Goal: Task Accomplishment & Management: Manage account settings

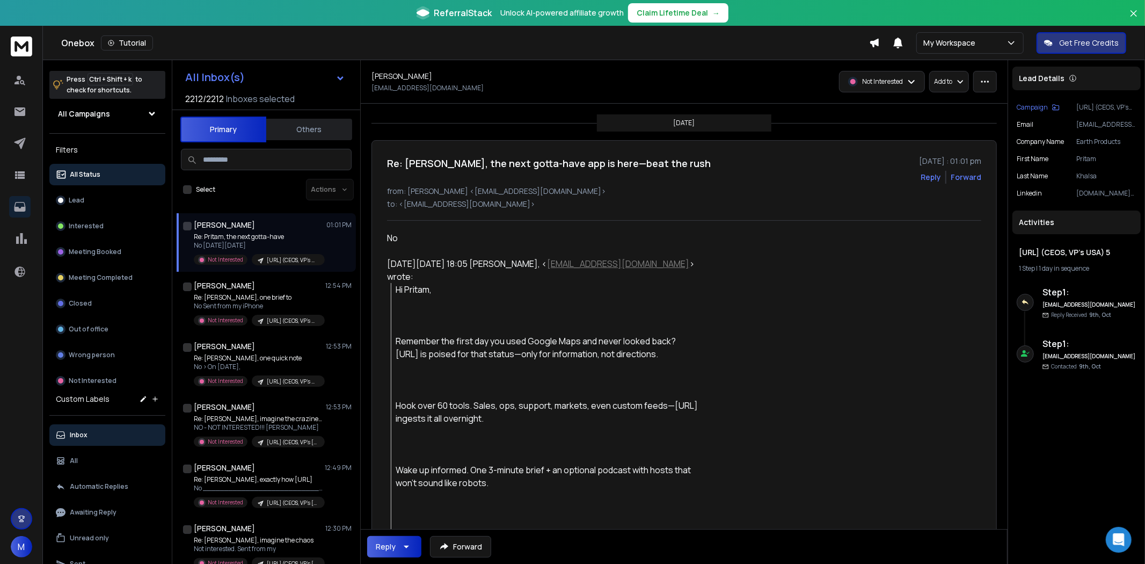
click at [239, 242] on p "No [DATE][DATE]" at bounding box center [258, 245] width 129 height 9
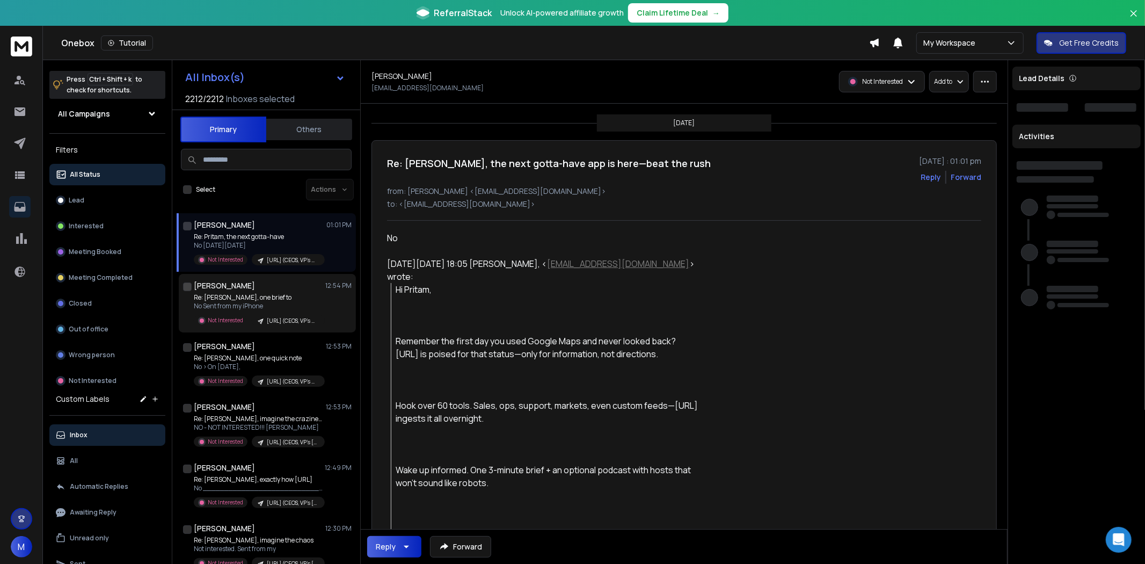
click at [267, 319] on p "[URL] (CEOS, VP's USA) 4" at bounding box center [293, 321] width 52 height 8
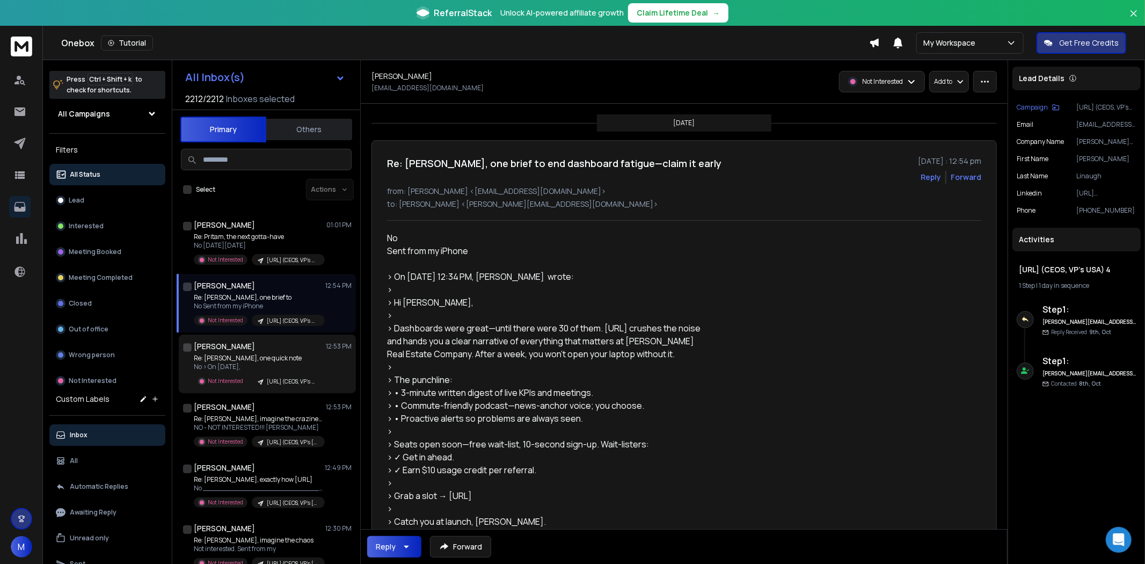
click at [265, 372] on div "Re: [PERSON_NAME], one quick note No > On [DATE], Not Interested [URL] (CEOS, V…" at bounding box center [259, 370] width 131 height 33
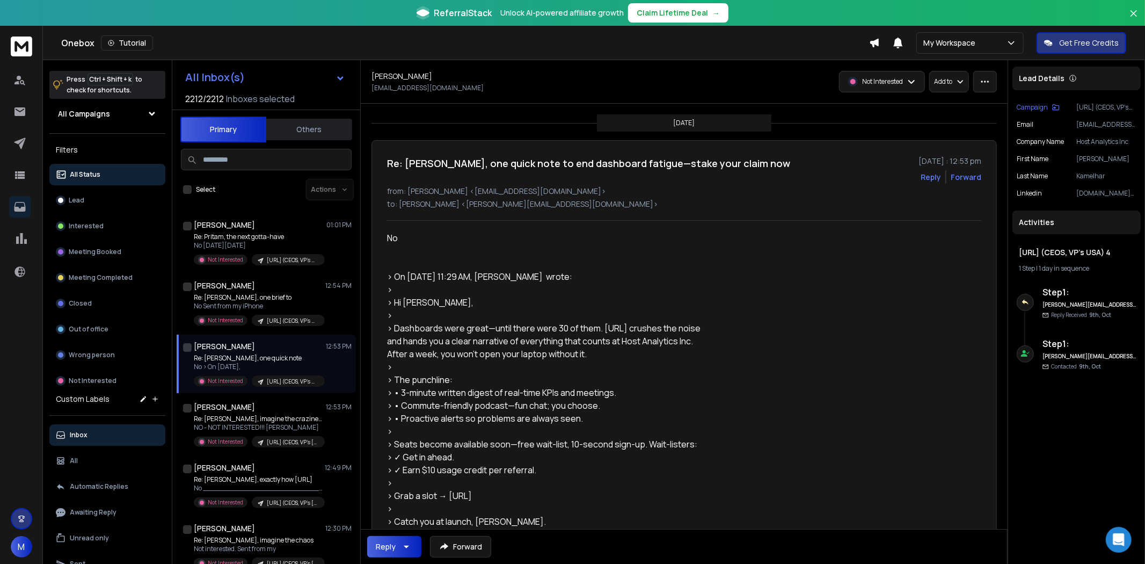
click at [289, 124] on button "Others" at bounding box center [309, 130] width 86 height 24
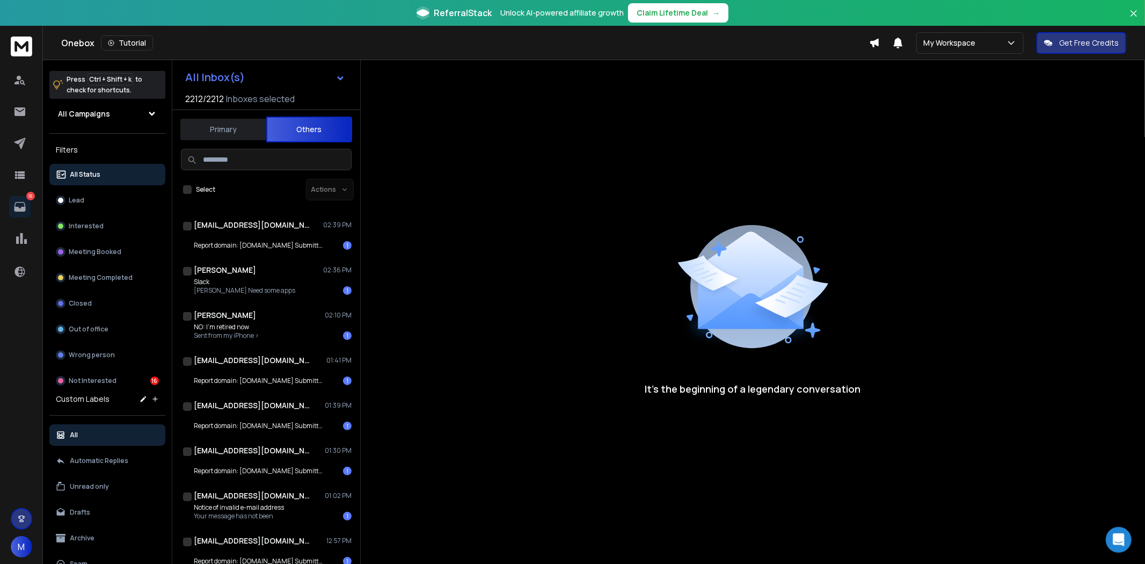
click at [267, 164] on input at bounding box center [266, 159] width 171 height 21
paste input "**********"
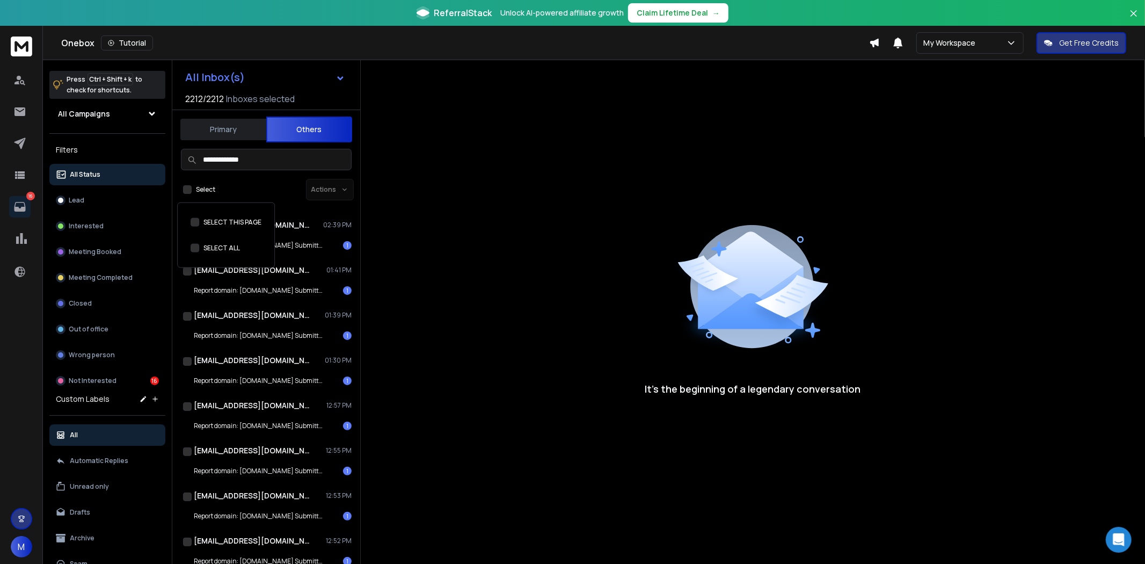
type input "**********"
click at [191, 249] on button "SELECT THIS PAGE" at bounding box center [195, 248] width 9 height 9
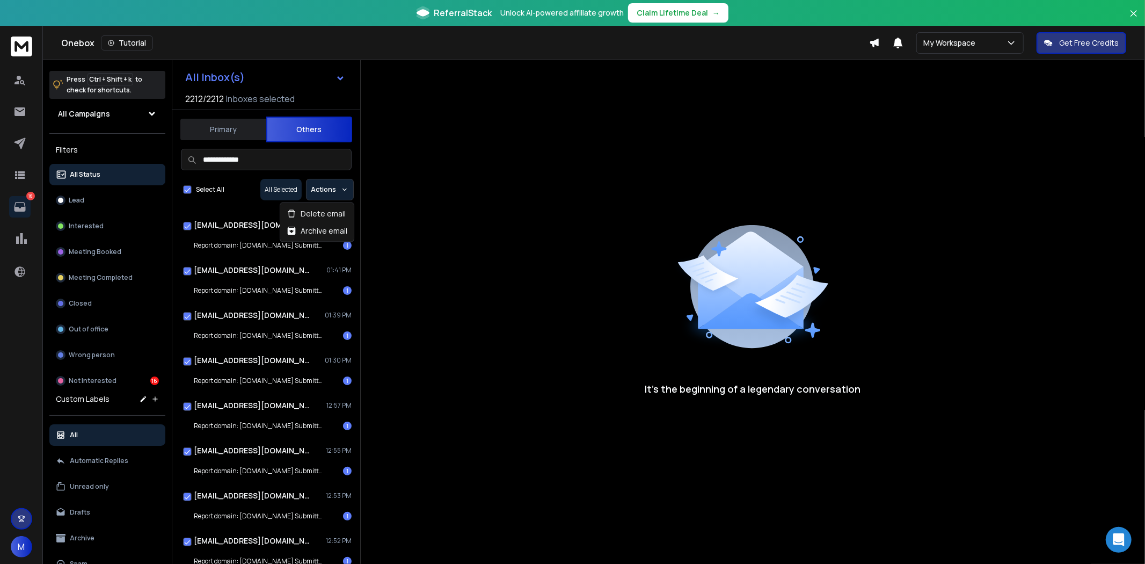
click at [312, 195] on button "Actions" at bounding box center [330, 189] width 48 height 21
click at [312, 218] on div "Delete email" at bounding box center [316, 213] width 59 height 11
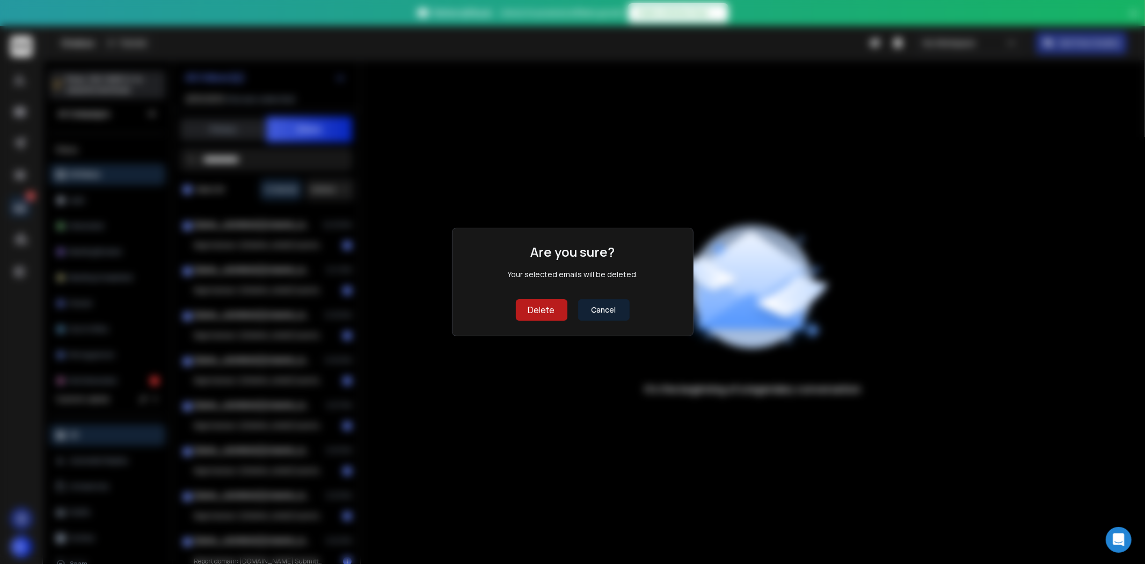
click at [557, 311] on button "Delete" at bounding box center [542, 309] width 52 height 21
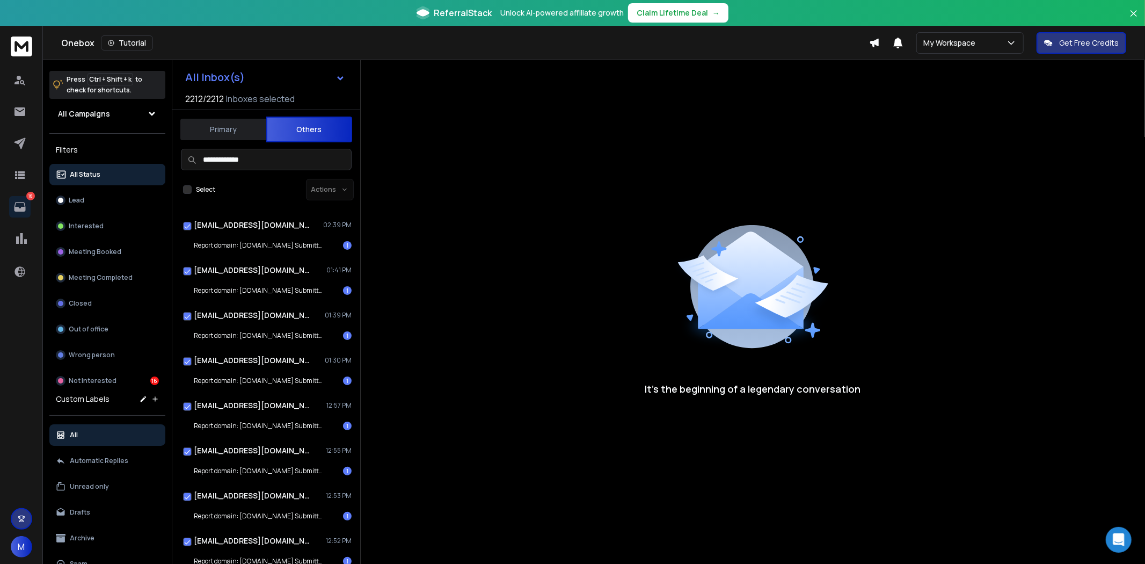
click at [279, 163] on input "**********" at bounding box center [266, 159] width 171 height 21
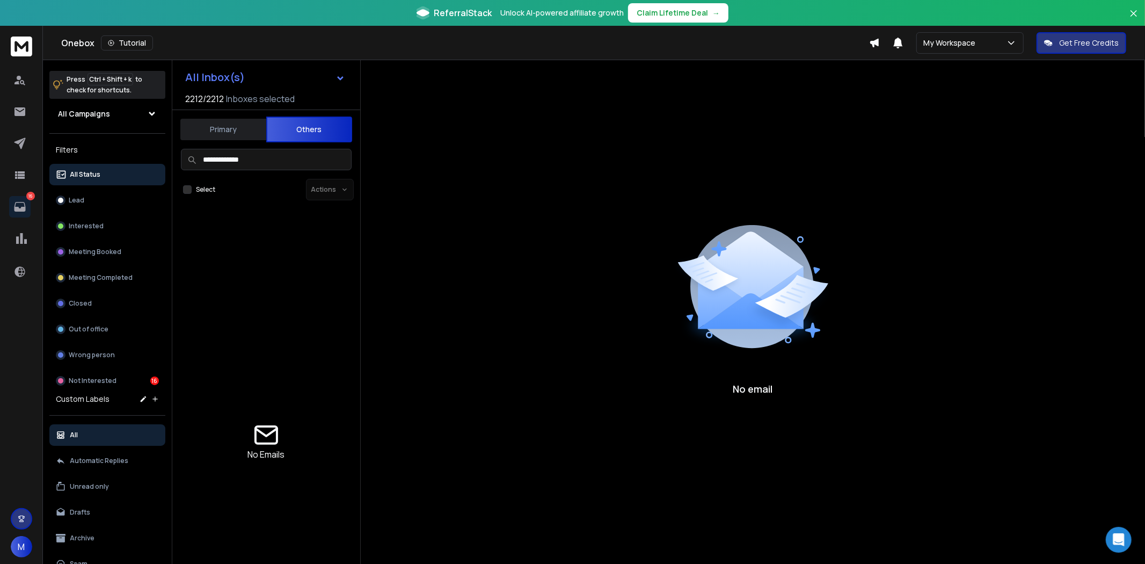
drag, startPoint x: 273, startPoint y: 172, endPoint x: 272, endPoint y: 157, distance: 15.6
click at [272, 168] on div "**********" at bounding box center [266, 386] width 188 height 484
drag, startPoint x: 218, startPoint y: 163, endPoint x: 149, endPoint y: 172, distance: 69.9
click at [149, 172] on div "**********" at bounding box center [594, 342] width 1102 height 564
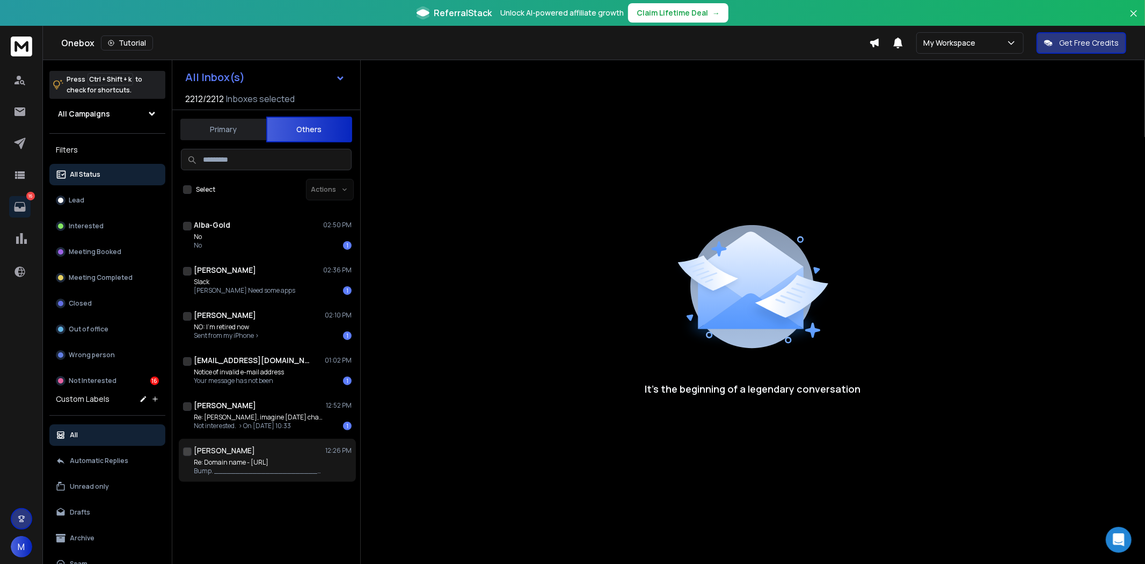
click at [271, 465] on p "Re: Domain name - [URL]" at bounding box center [258, 462] width 129 height 9
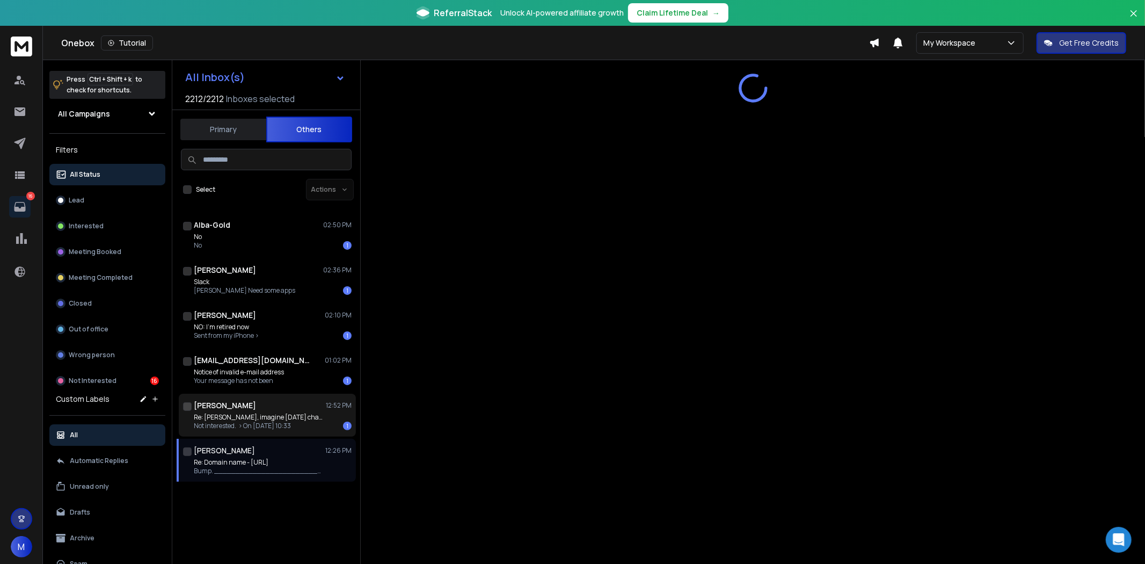
click at [264, 419] on p "Re: [PERSON_NAME], imagine [DATE] chaos" at bounding box center [258, 417] width 129 height 9
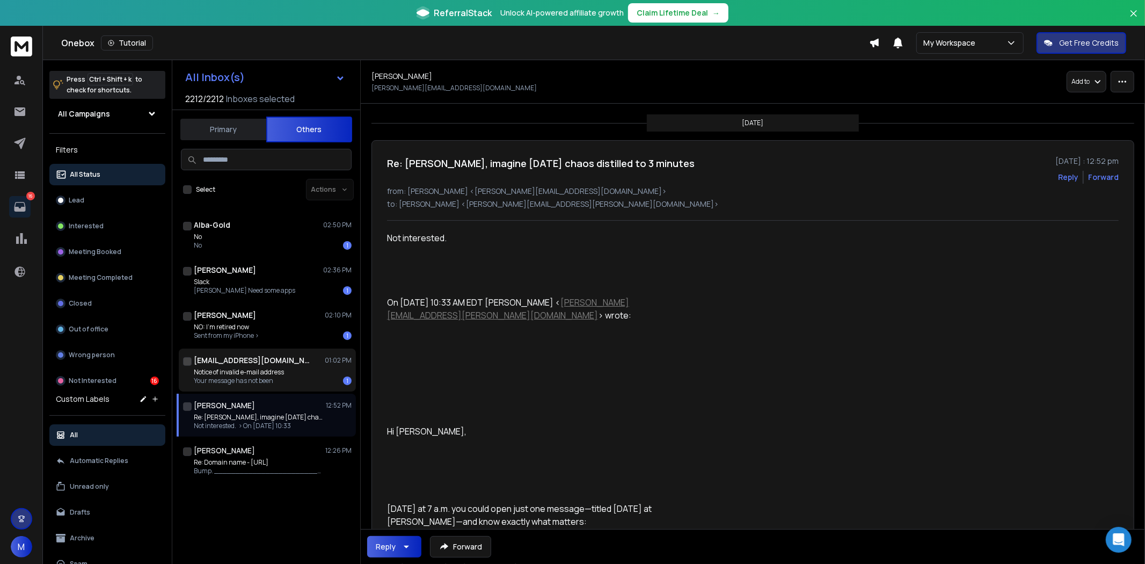
click at [253, 383] on p "Your message has not been" at bounding box center [239, 380] width 90 height 9
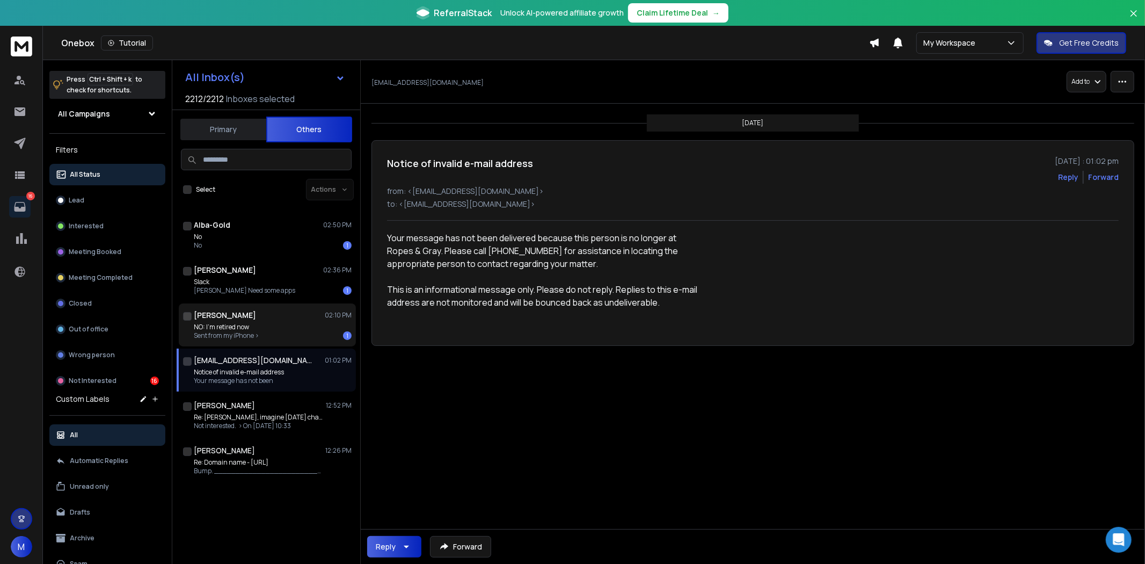
click at [242, 338] on p "Sent from my iPhone >" at bounding box center [226, 335] width 65 height 9
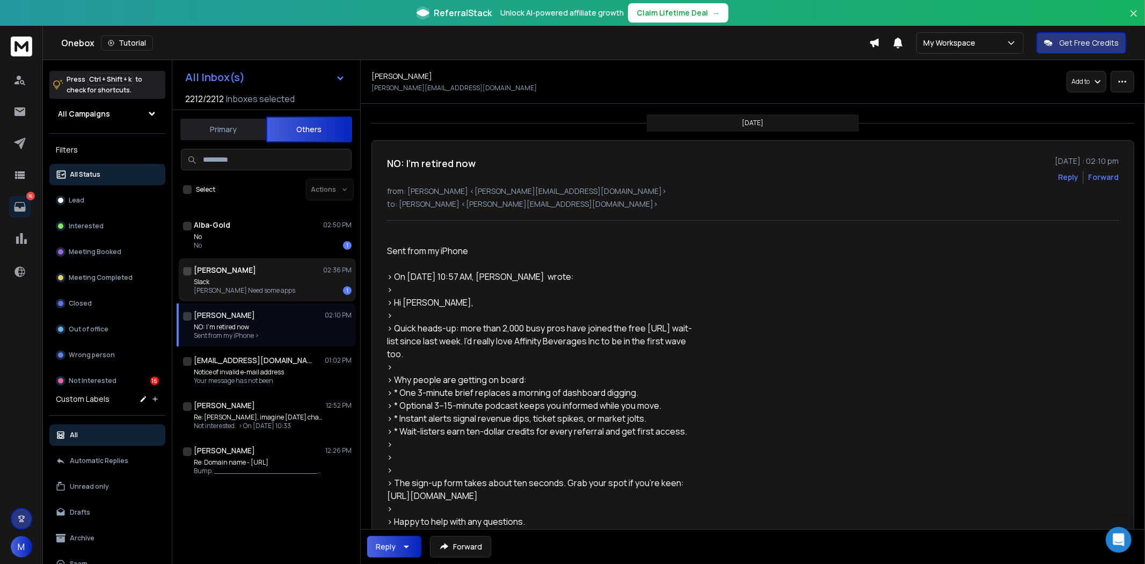
click at [232, 273] on h1 "[PERSON_NAME]" at bounding box center [225, 270] width 62 height 11
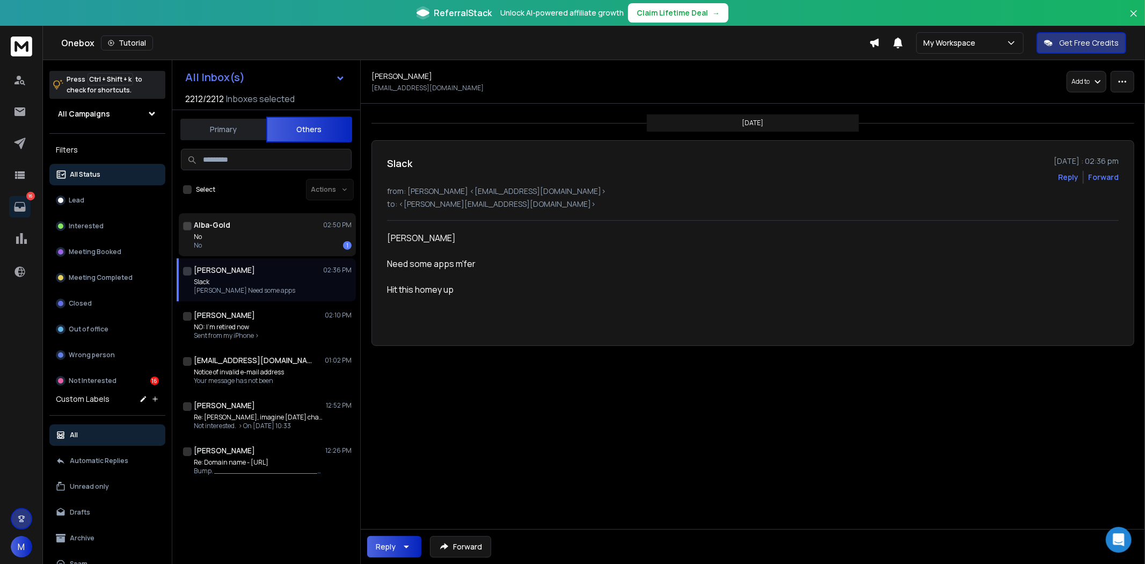
click at [217, 230] on div "Alba-Gold 02:50 PM No No 1" at bounding box center [273, 235] width 158 height 30
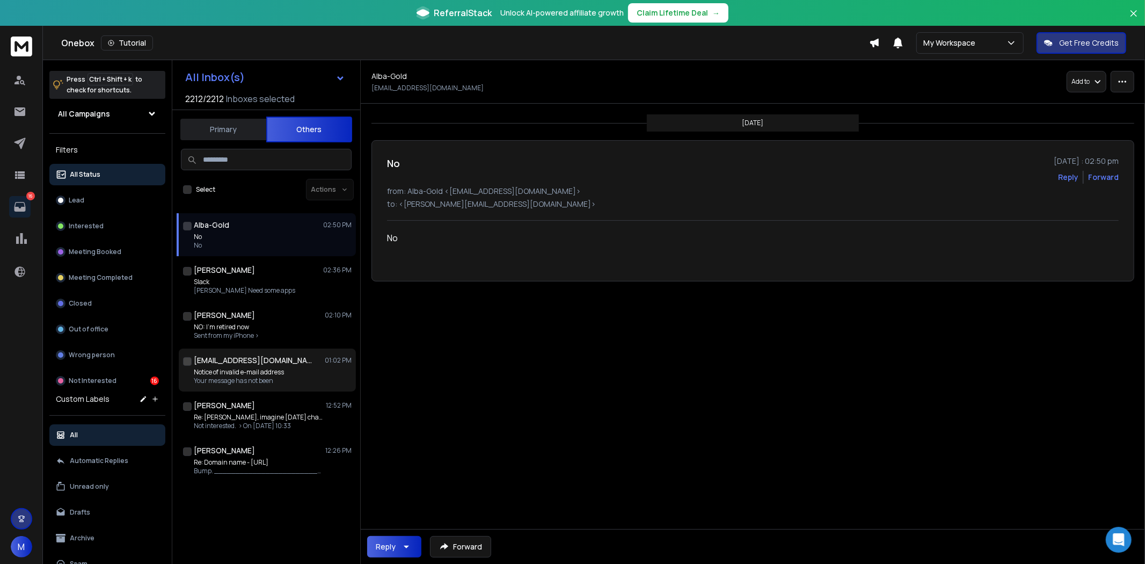
click at [207, 381] on p "Your message has not been" at bounding box center [239, 380] width 90 height 9
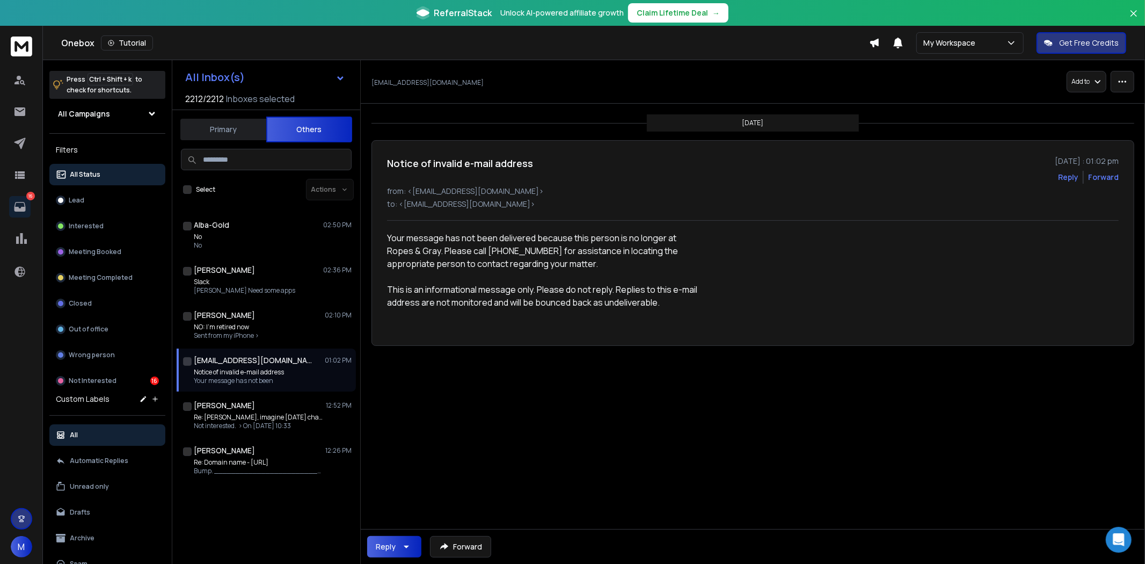
click at [185, 362] on button "button" at bounding box center [187, 361] width 9 height 9
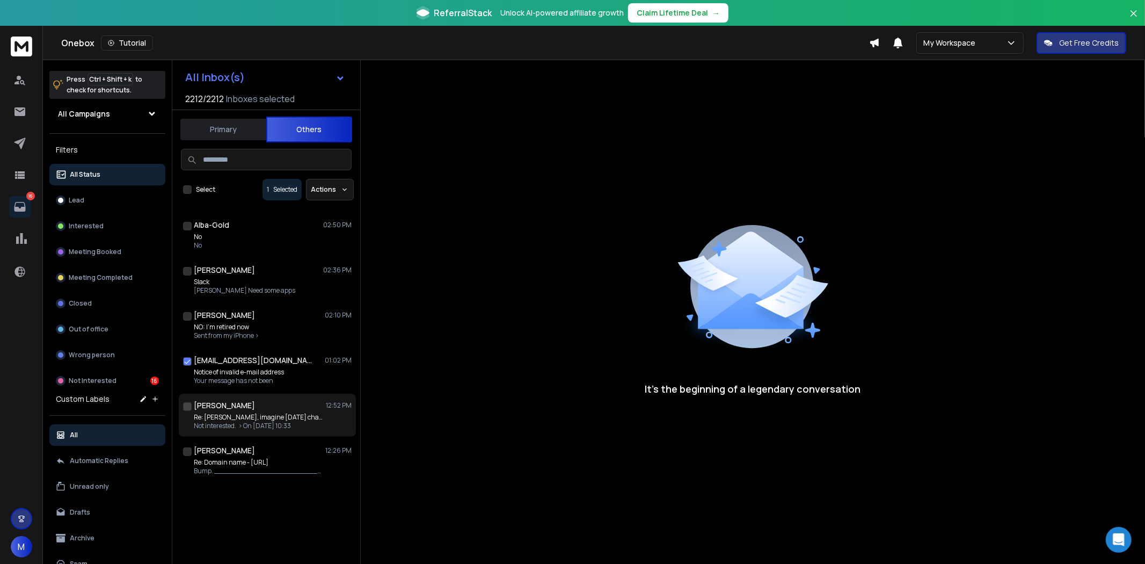
click at [186, 406] on button "button" at bounding box center [187, 406] width 9 height 9
click at [188, 407] on button "button" at bounding box center [187, 406] width 9 height 9
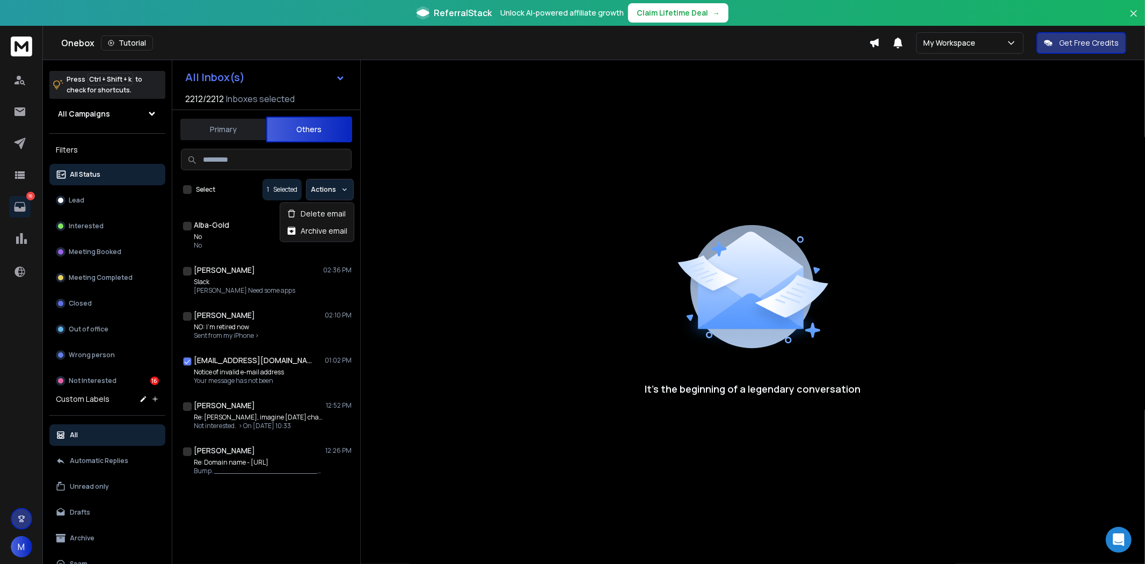
click at [325, 188] on p "Actions" at bounding box center [323, 189] width 25 height 9
click at [318, 210] on div "Delete email" at bounding box center [316, 213] width 59 height 11
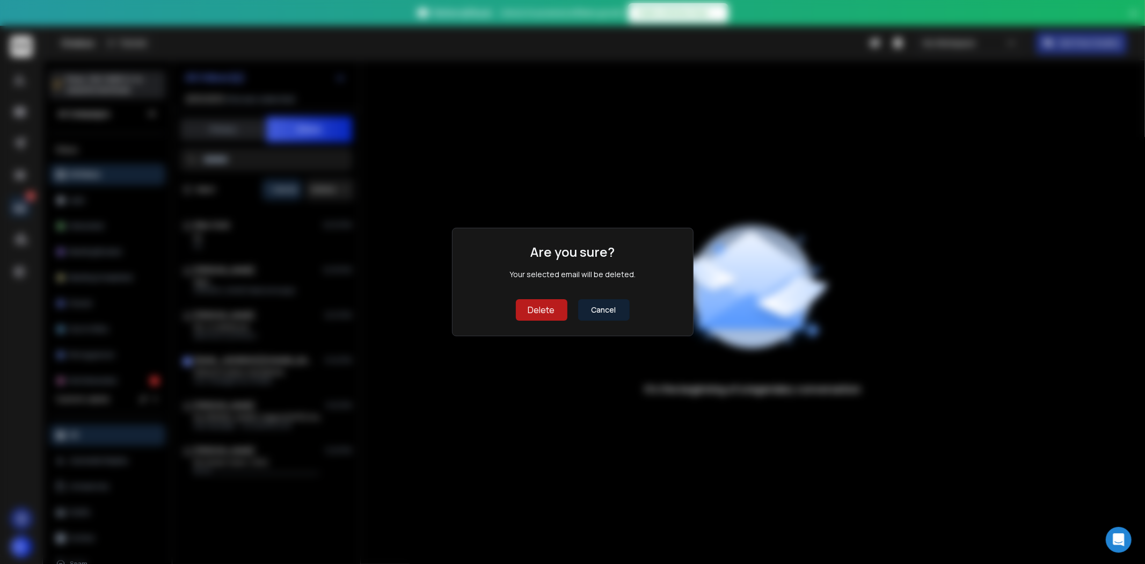
click at [525, 318] on button "Delete" at bounding box center [542, 309] width 52 height 21
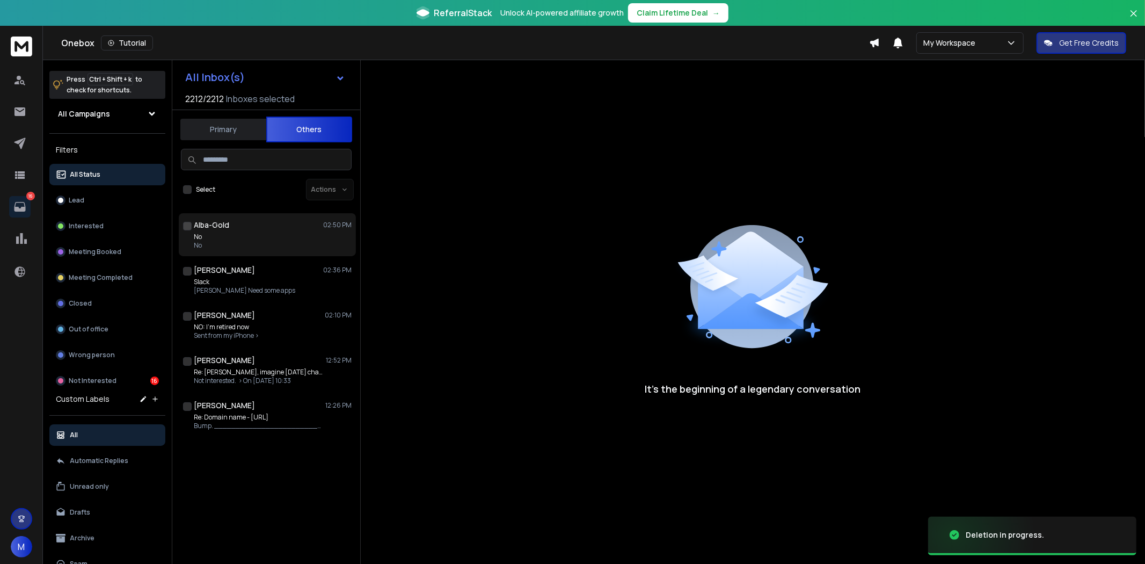
click at [255, 233] on div "No No" at bounding box center [273, 240] width 158 height 17
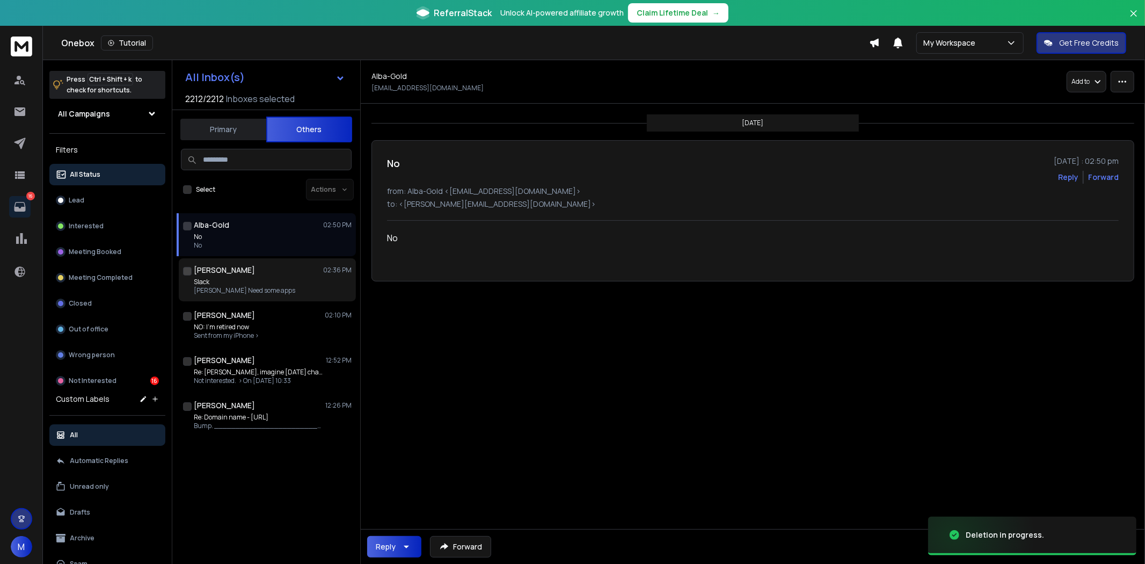
click at [255, 271] on h1 "[PERSON_NAME]" at bounding box center [224, 270] width 61 height 11
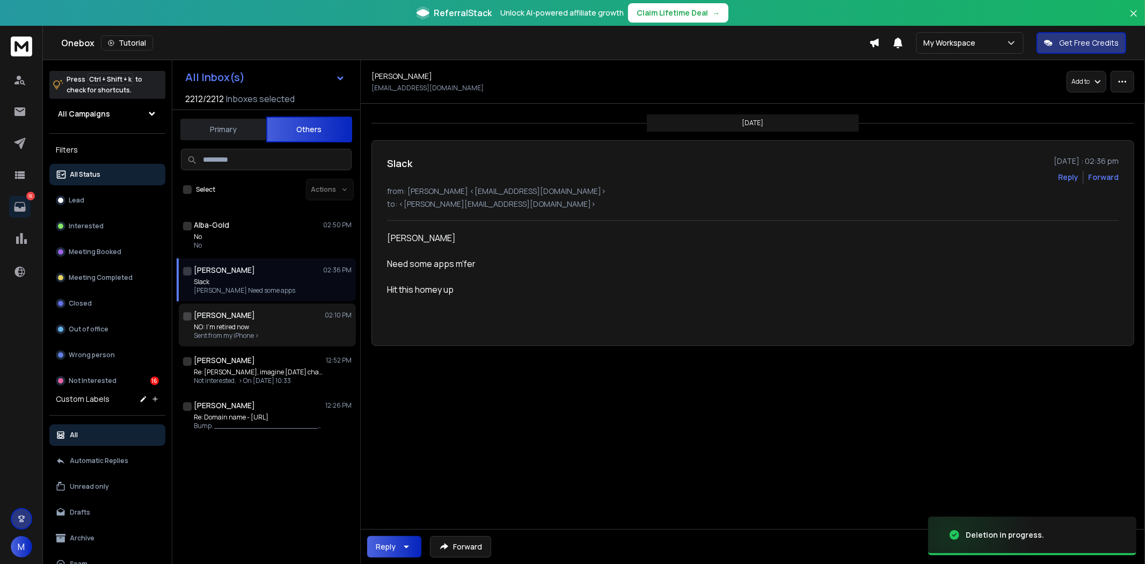
click at [269, 308] on div "[PERSON_NAME] 02:10 PM NO: I’m retired now Sent from my iPhone >" at bounding box center [267, 324] width 177 height 43
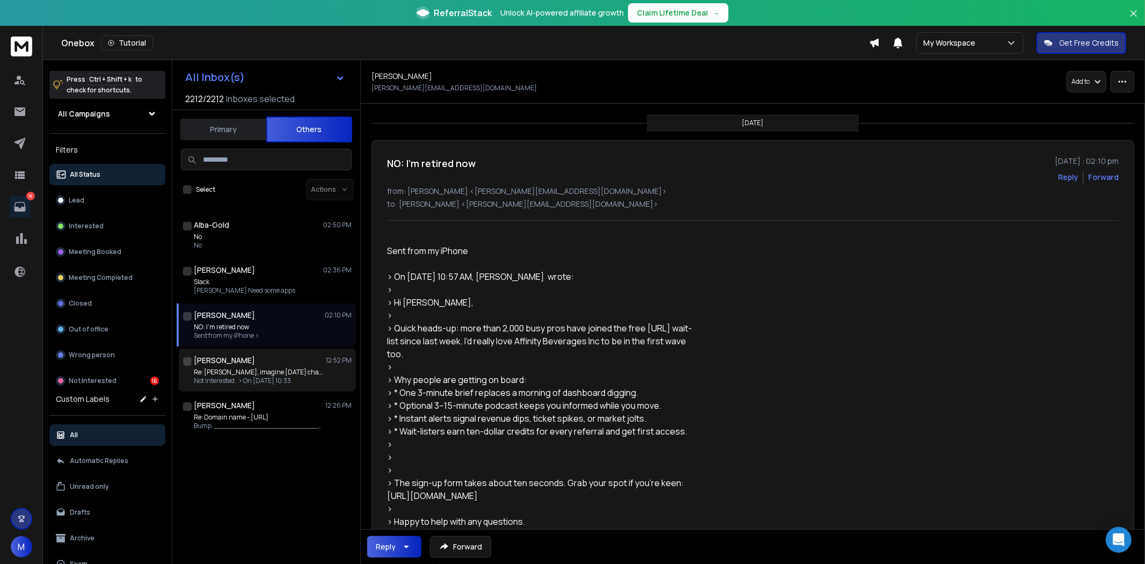
click at [278, 373] on p "Re: [PERSON_NAME], imagine [DATE] chaos" at bounding box center [258, 372] width 129 height 9
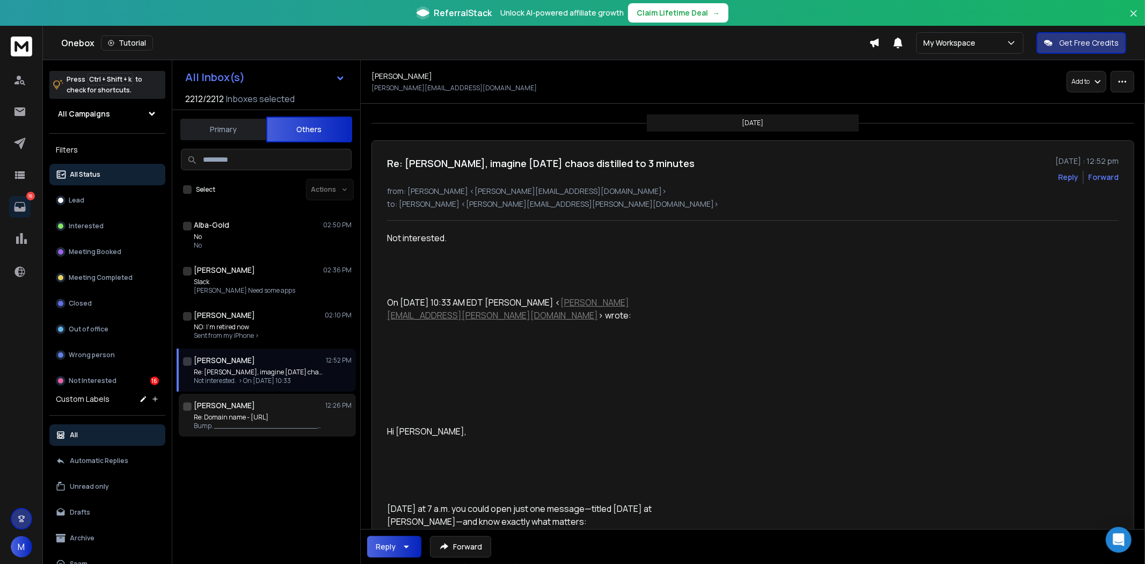
click at [278, 426] on p "Bump. ________________________________ From: [PERSON_NAME]" at bounding box center [258, 425] width 129 height 9
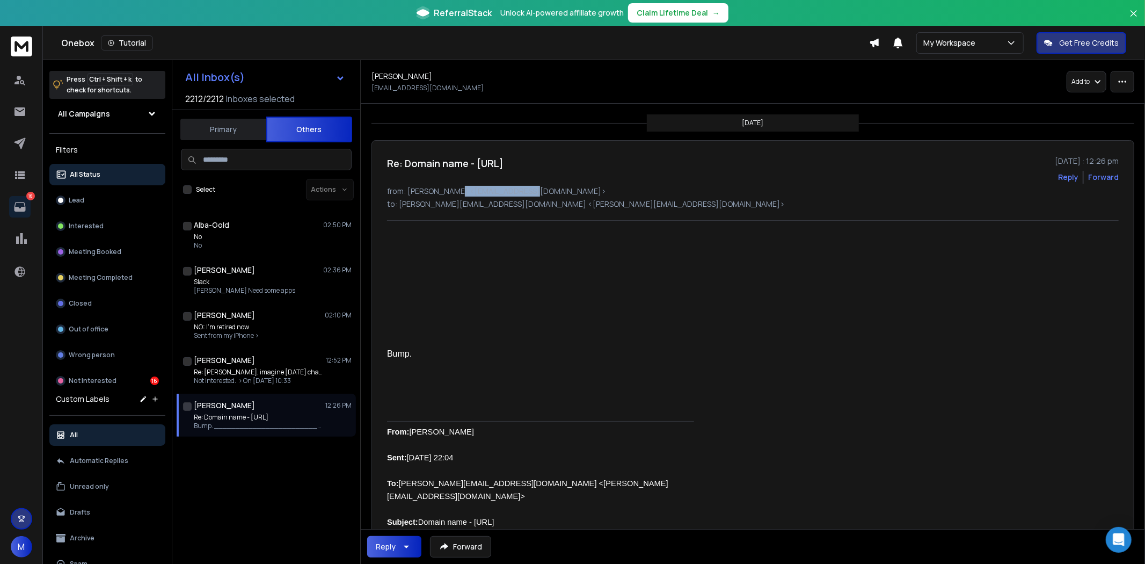
drag, startPoint x: 448, startPoint y: 191, endPoint x: 517, endPoint y: 190, distance: 68.7
click at [517, 190] on p "from: [PERSON_NAME] <[EMAIL_ADDRESS][DOMAIN_NAME]>" at bounding box center [753, 191] width 732 height 11
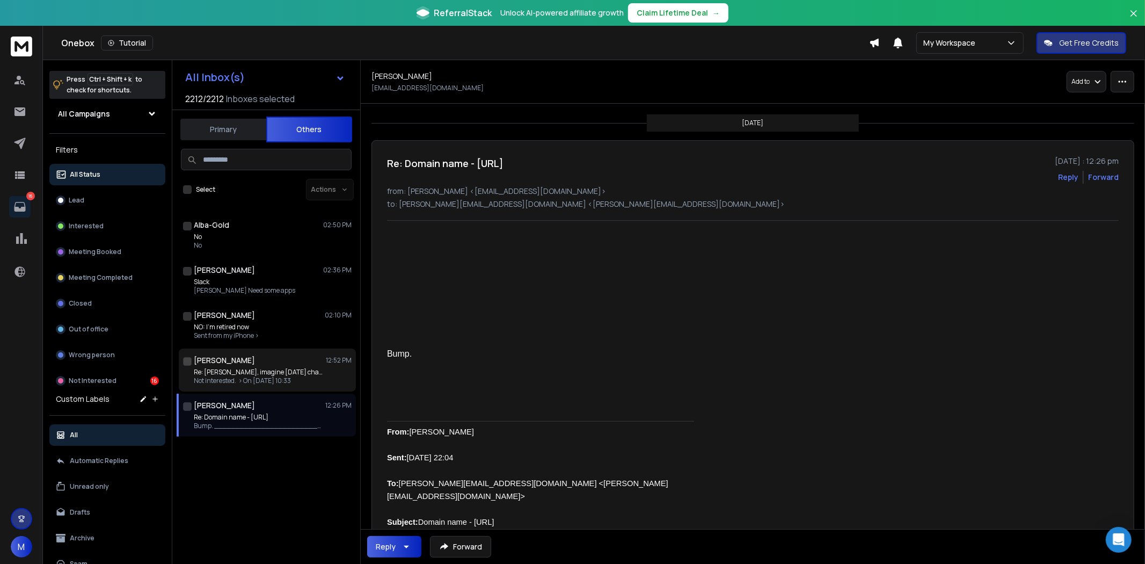
click at [227, 364] on h1 "[PERSON_NAME]" at bounding box center [224, 360] width 61 height 11
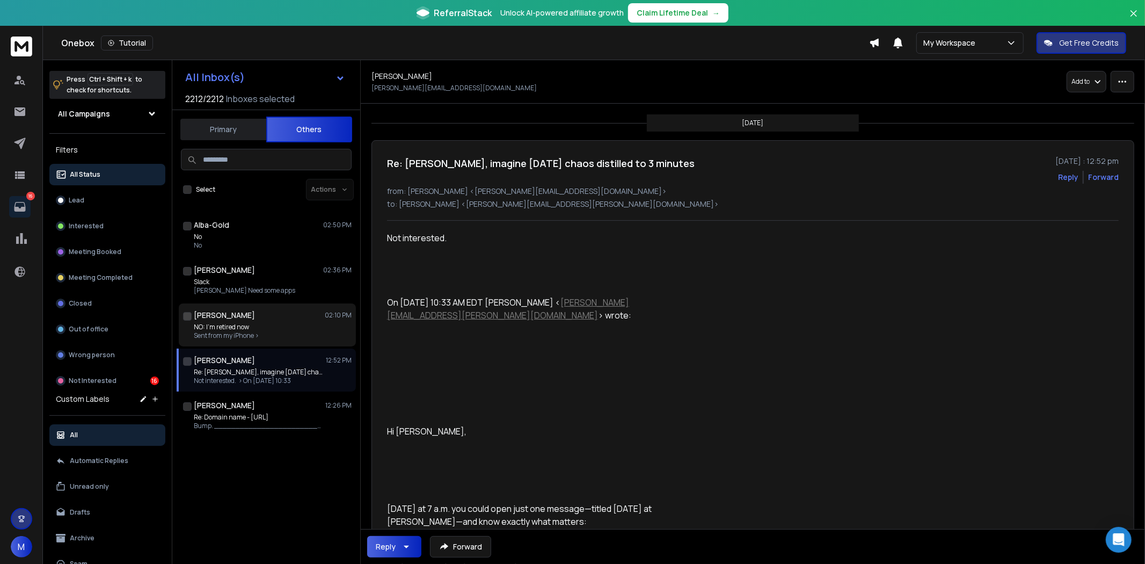
click at [224, 321] on div "[PERSON_NAME] 02:10 PM NO: I’m retired now Sent from my iPhone >" at bounding box center [273, 325] width 158 height 30
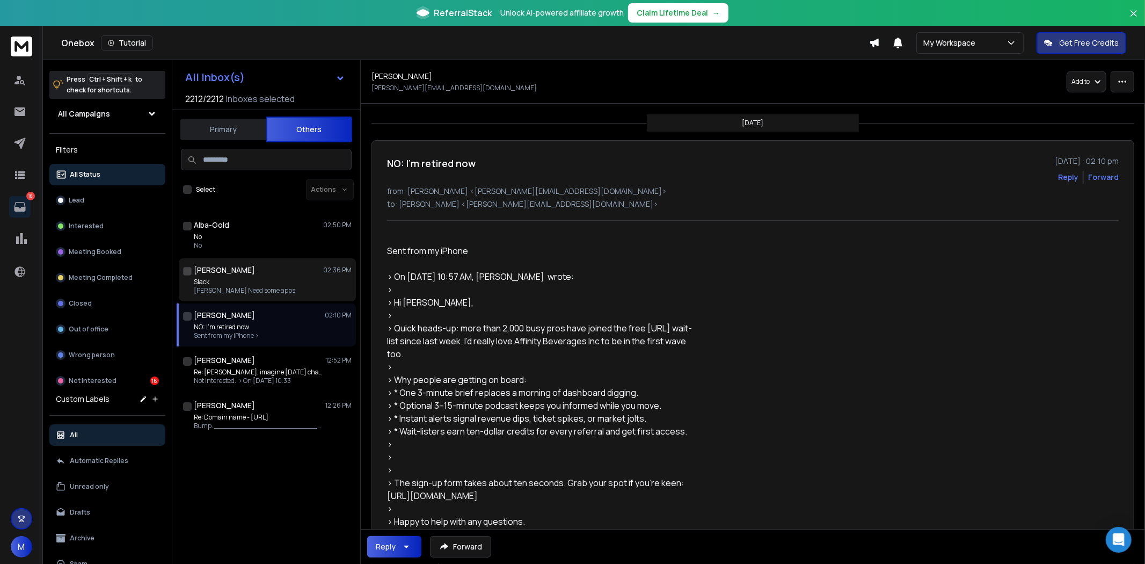
click at [232, 280] on p "Slack" at bounding box center [244, 282] width 101 height 9
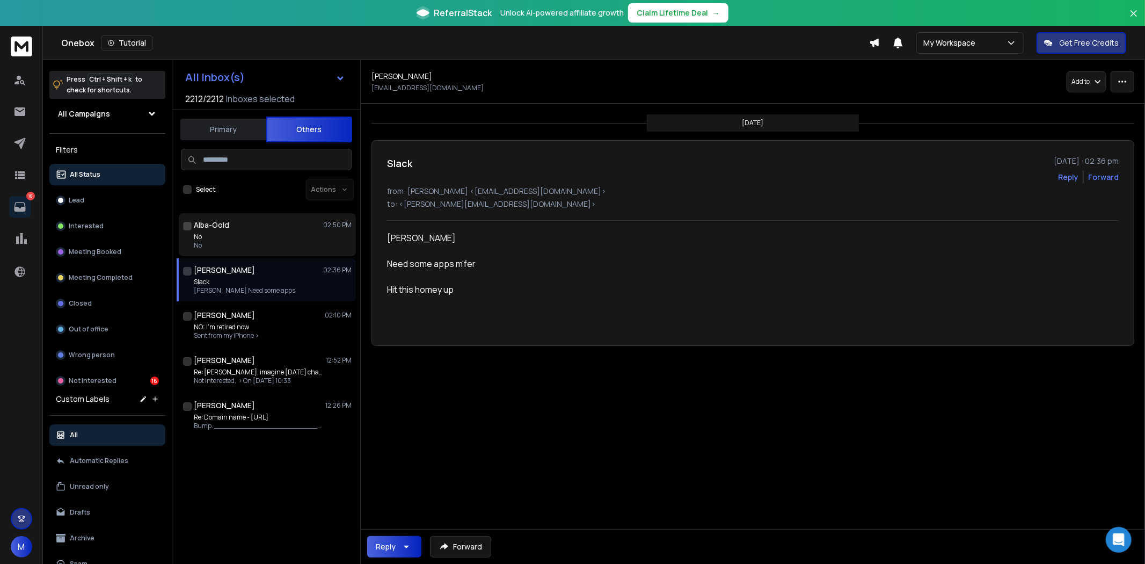
click at [231, 235] on div "No No" at bounding box center [273, 240] width 158 height 17
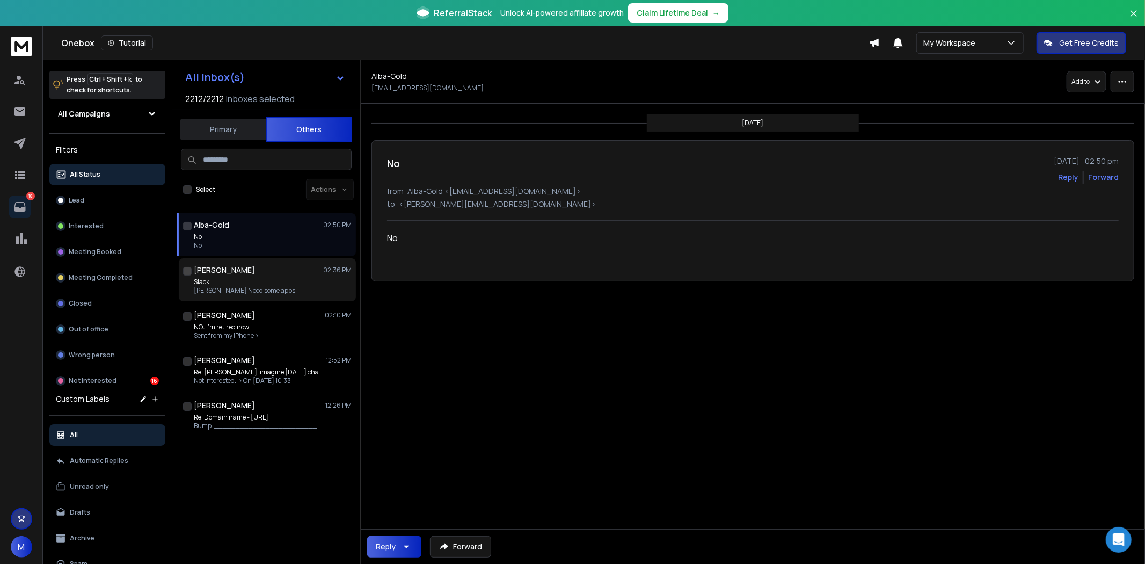
click at [235, 274] on h1 "[PERSON_NAME]" at bounding box center [224, 270] width 61 height 11
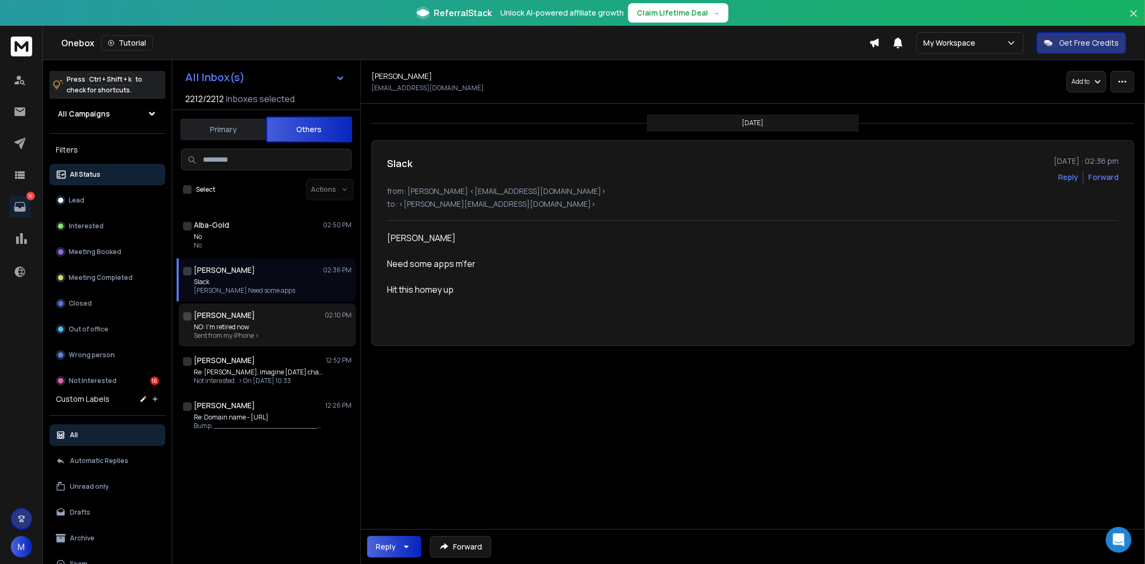
click at [237, 314] on div "[PERSON_NAME] 02:10 PM" at bounding box center [273, 315] width 158 height 11
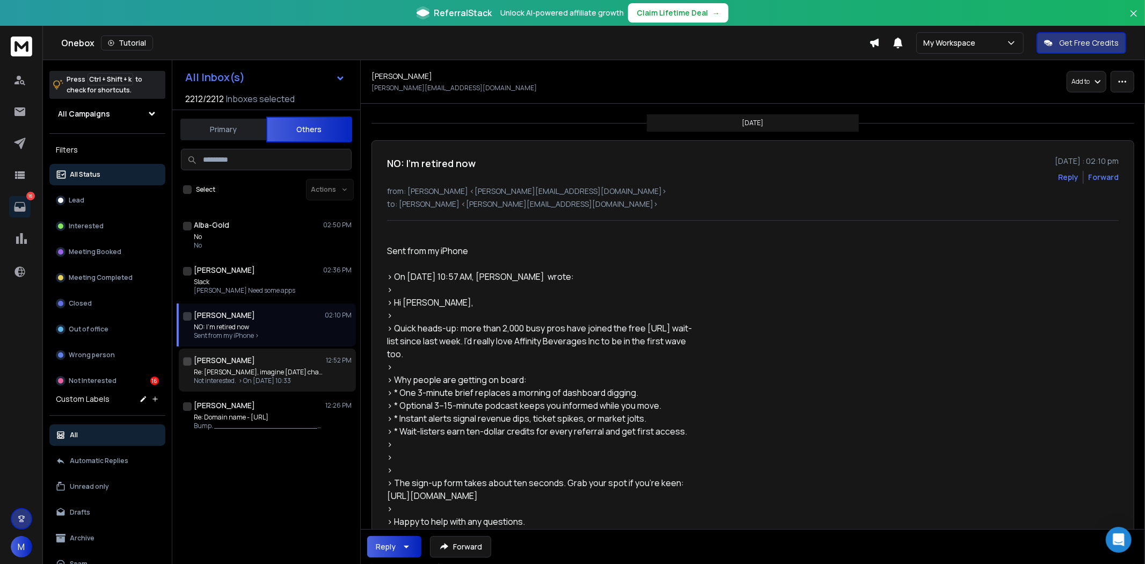
click at [240, 367] on div "[PERSON_NAME] 12:52 PM Re: [PERSON_NAME], imagine [DATE] chaos Not interested. …" at bounding box center [273, 370] width 158 height 30
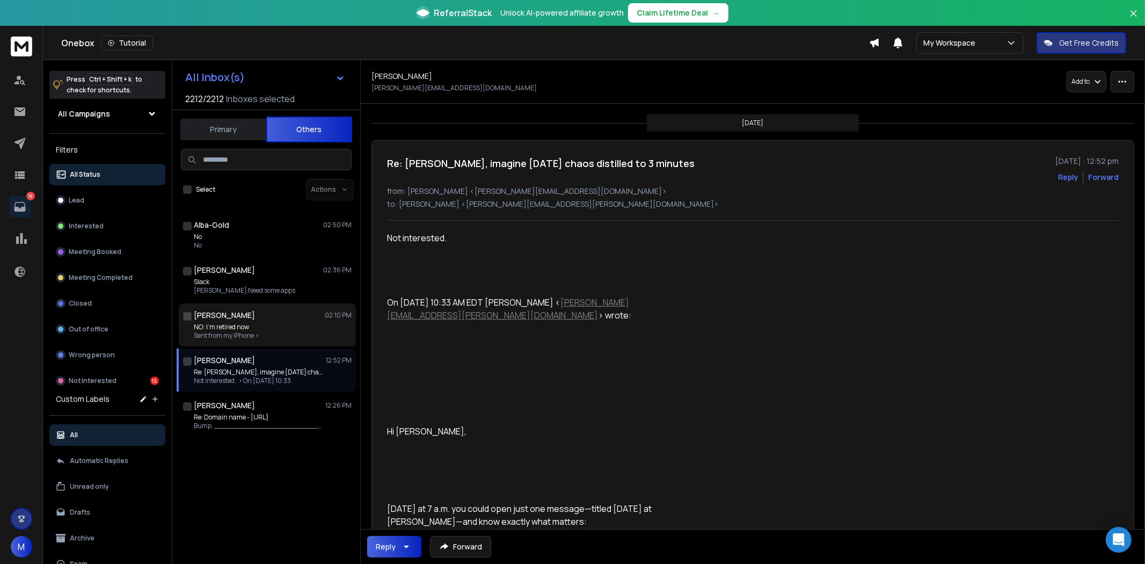
click at [237, 326] on p "NO: I’m retired now" at bounding box center [226, 327] width 65 height 9
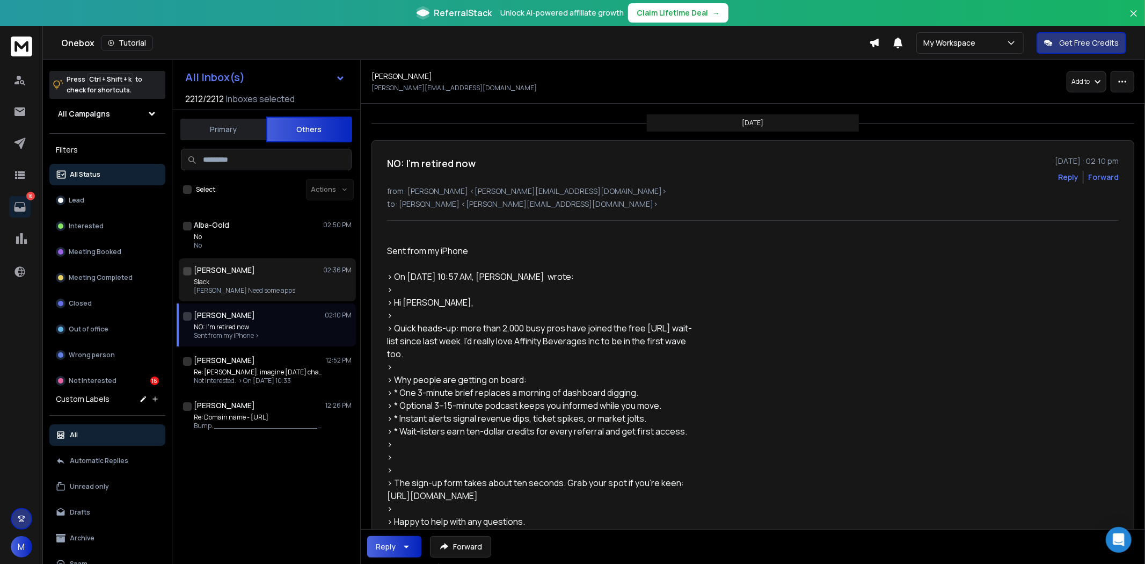
click at [234, 265] on h1 "[PERSON_NAME]" at bounding box center [224, 270] width 61 height 11
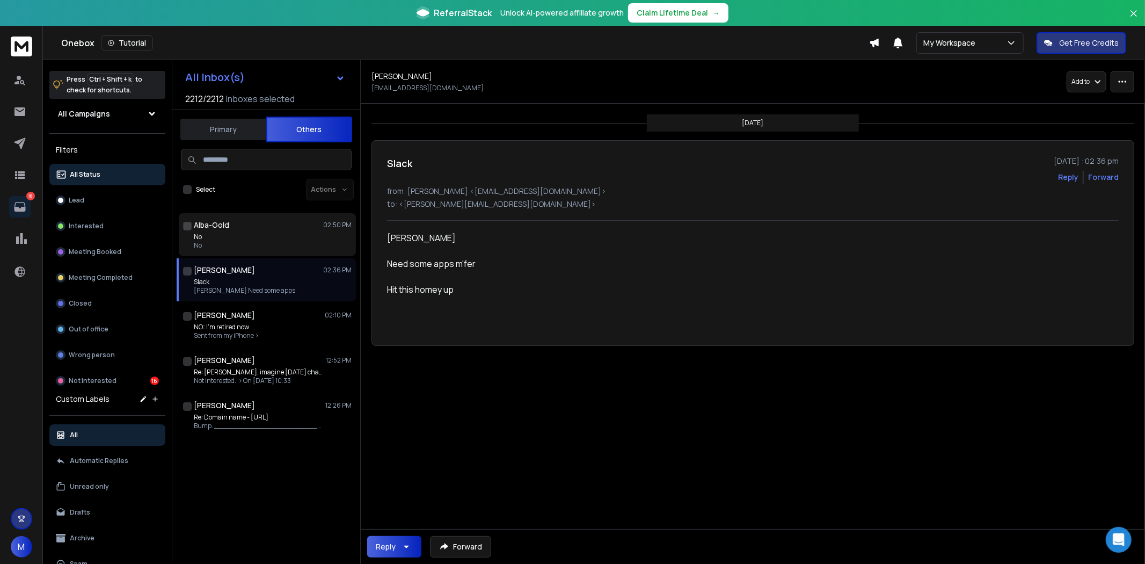
click at [227, 244] on div "No No" at bounding box center [273, 240] width 158 height 17
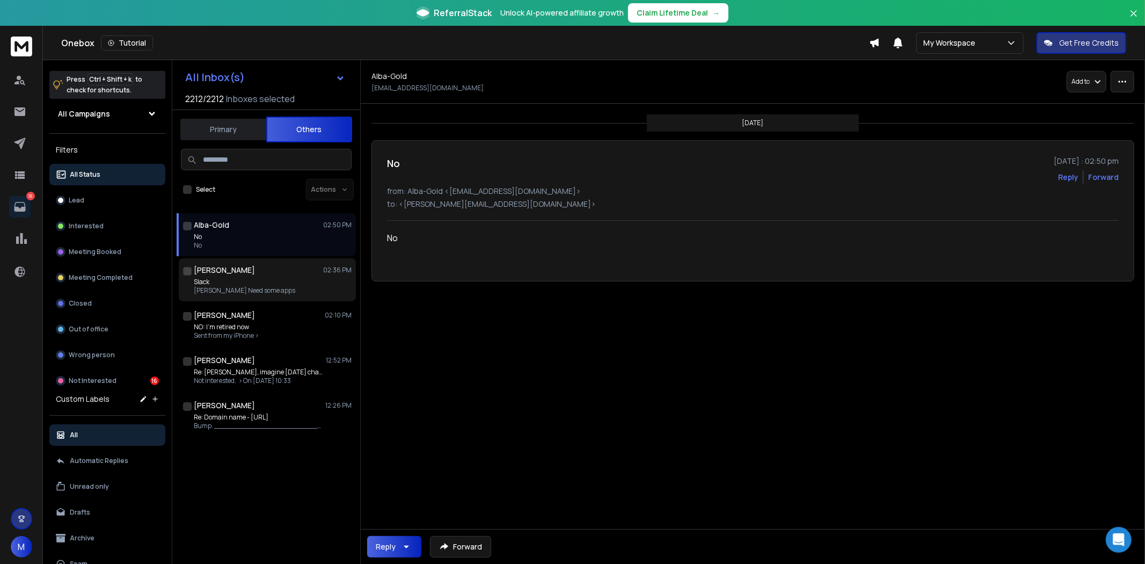
click at [229, 293] on p "[PERSON_NAME] Need some apps" at bounding box center [244, 290] width 101 height 9
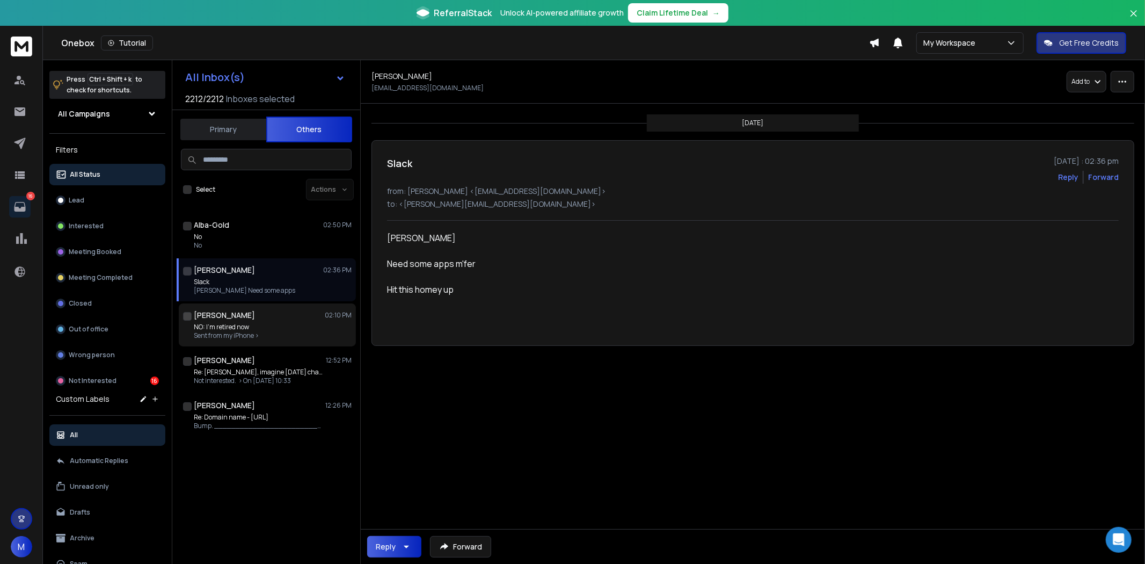
click at [232, 335] on p "Sent from my iPhone >" at bounding box center [226, 335] width 65 height 9
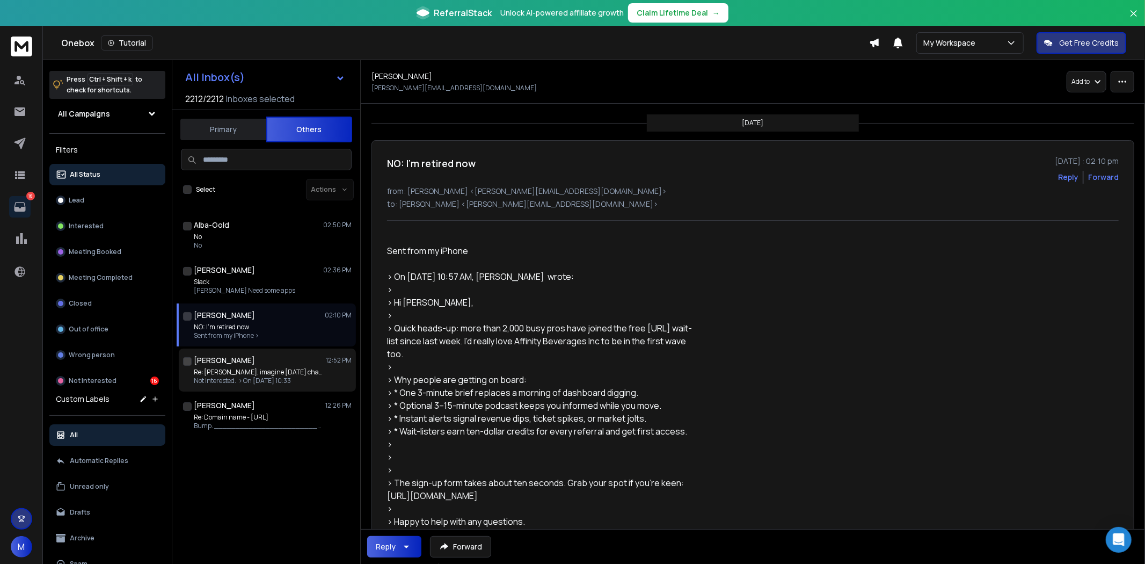
click at [228, 375] on p "Re: [PERSON_NAME], imagine [DATE] chaos" at bounding box center [258, 372] width 129 height 9
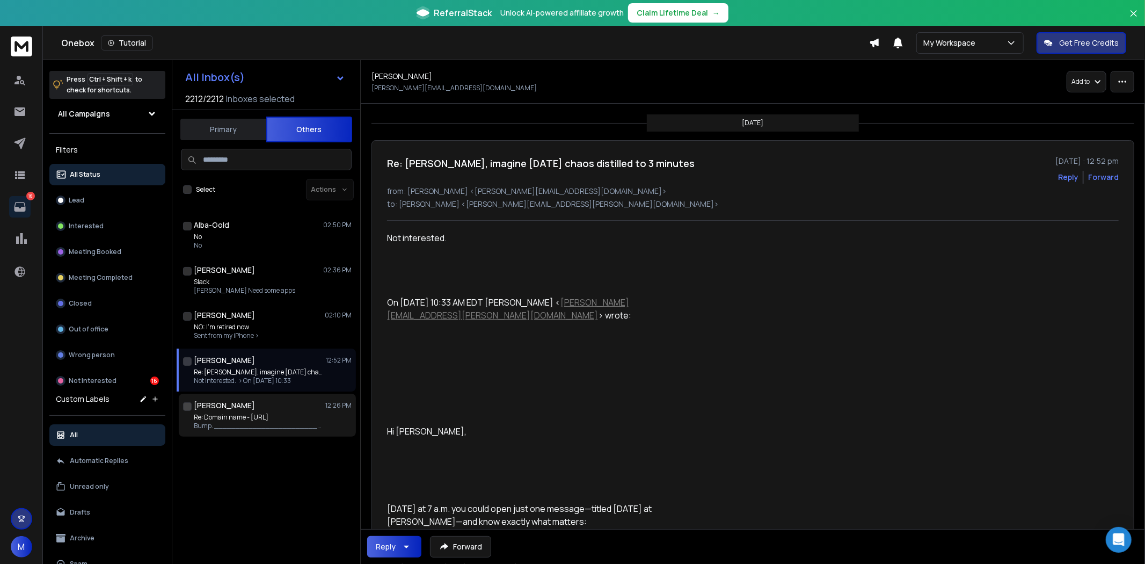
click at [266, 407] on div "[PERSON_NAME] 12:26 PM" at bounding box center [273, 405] width 158 height 11
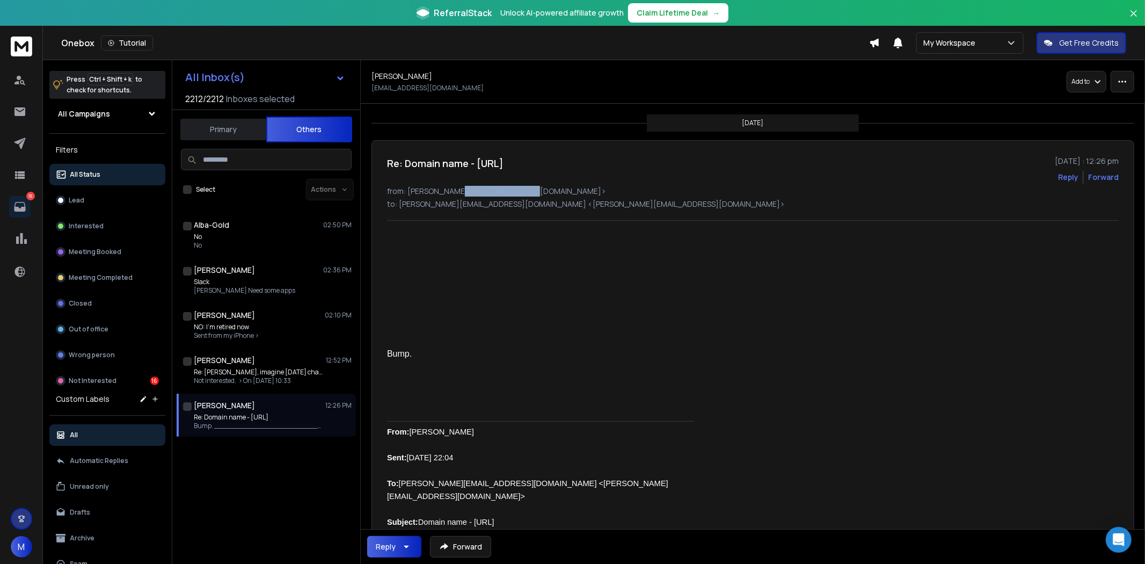
drag, startPoint x: 448, startPoint y: 191, endPoint x: 517, endPoint y: 192, distance: 69.3
click at [517, 192] on p "from: [PERSON_NAME] <[EMAIL_ADDRESS][DOMAIN_NAME]>" at bounding box center [753, 191] width 732 height 11
copy p "[EMAIL_ADDRESS][DOMAIN_NAME]"
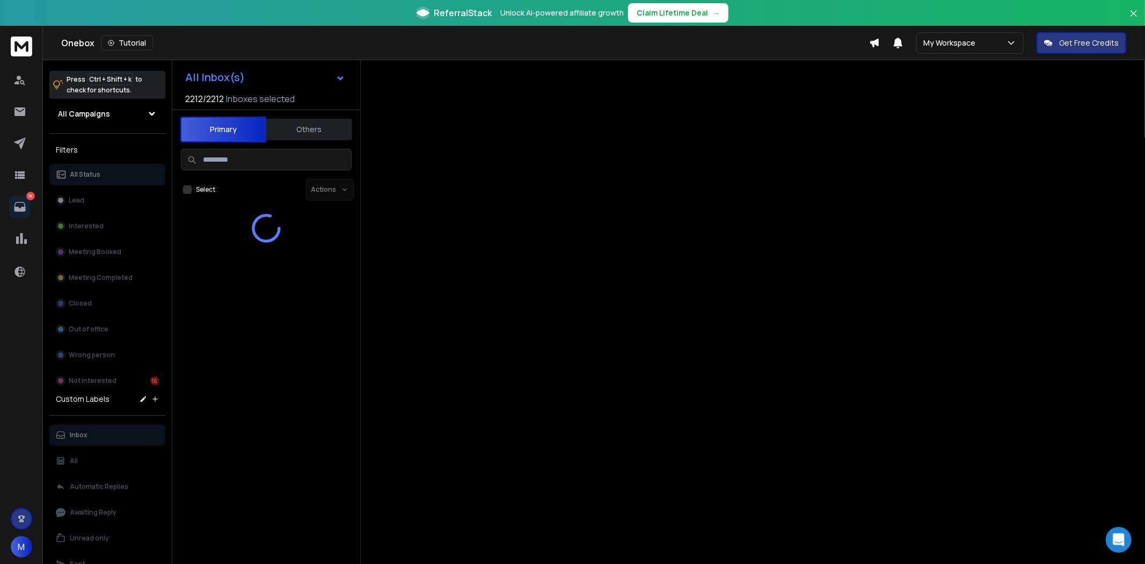
click at [211, 131] on button "Primary" at bounding box center [223, 130] width 86 height 26
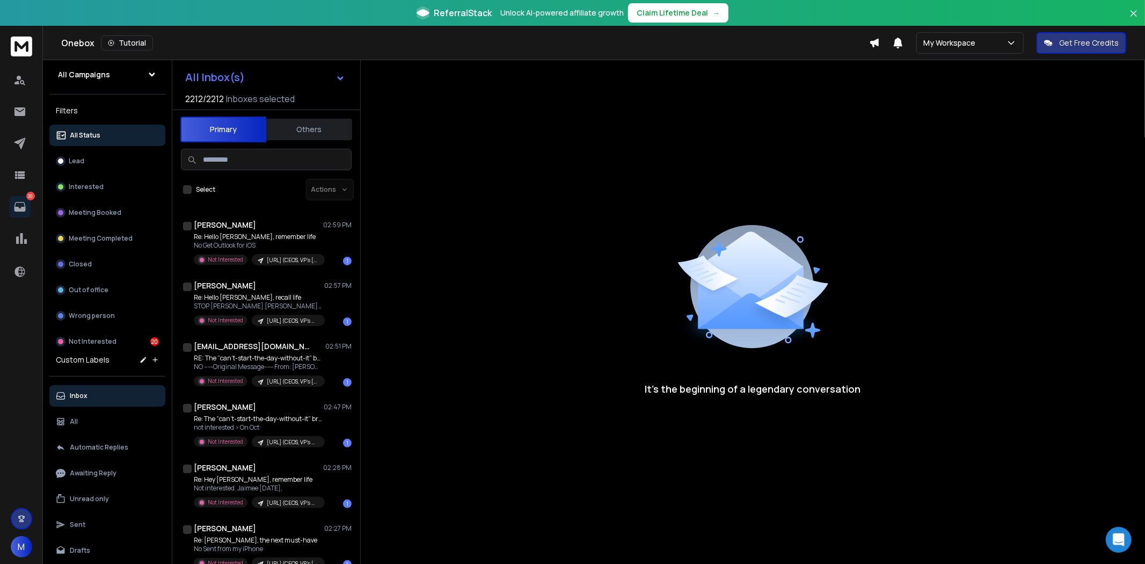
scroll to position [79, 0]
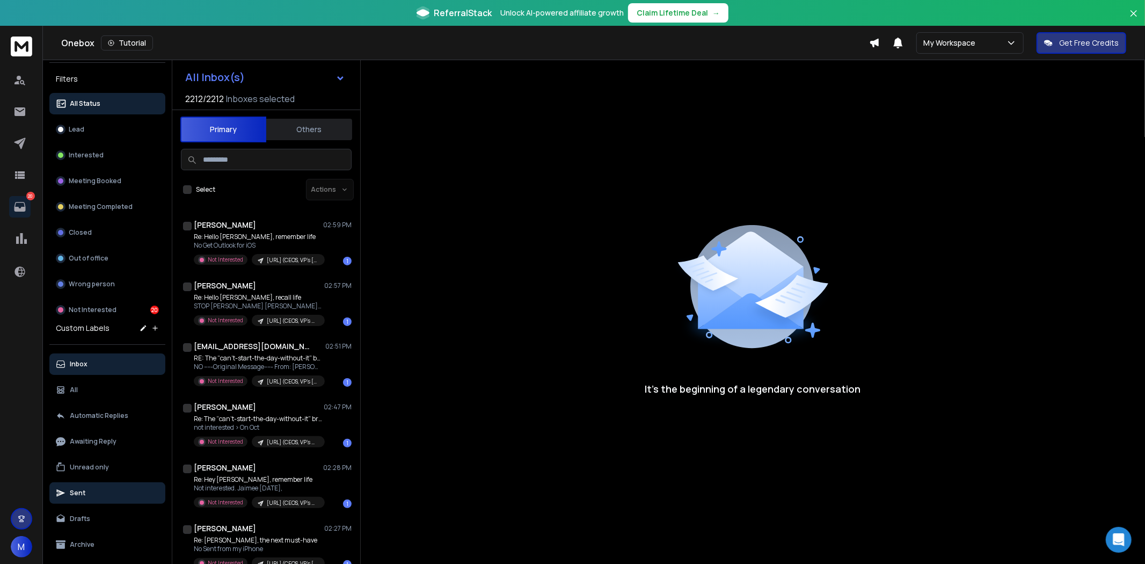
click at [92, 482] on button "Sent" at bounding box center [107, 492] width 116 height 21
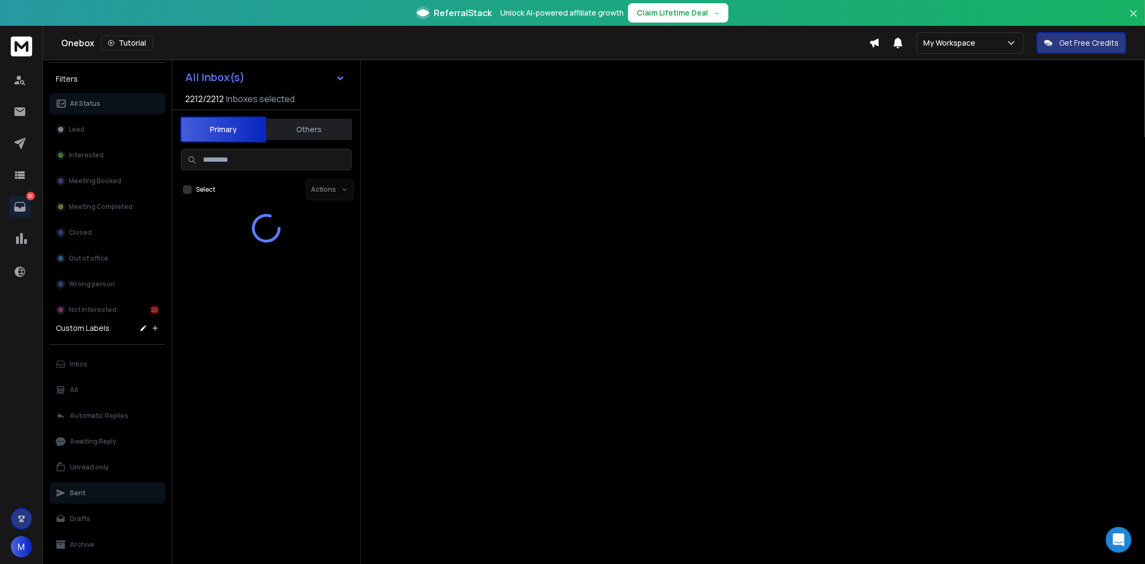
click at [241, 157] on input at bounding box center [266, 159] width 171 height 21
paste input "**********"
type input "**********"
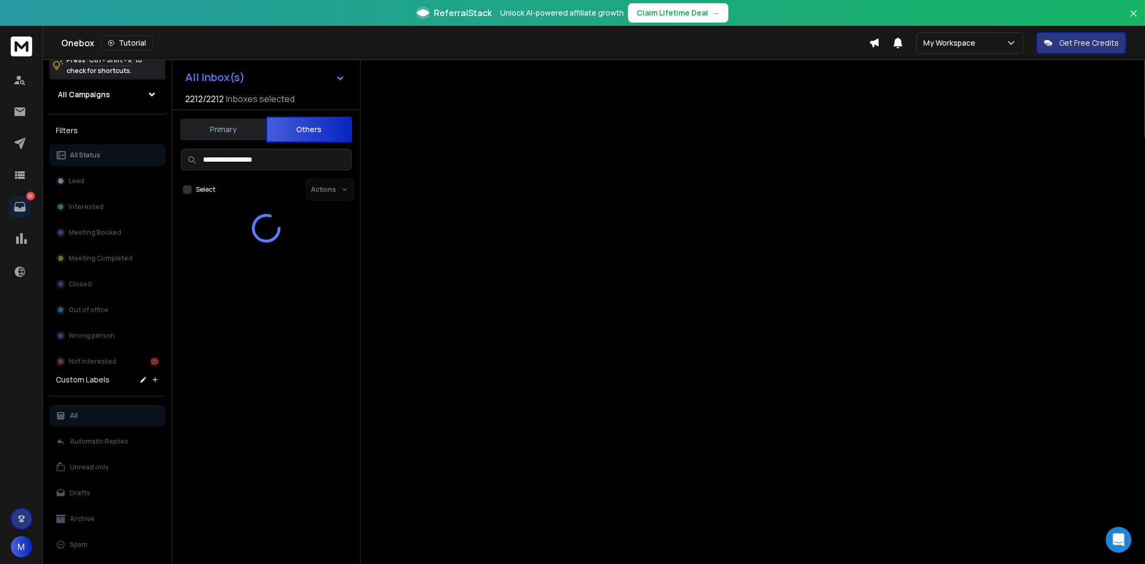
click at [308, 125] on button "Others" at bounding box center [309, 130] width 86 height 26
